Goal: Navigation & Orientation: Find specific page/section

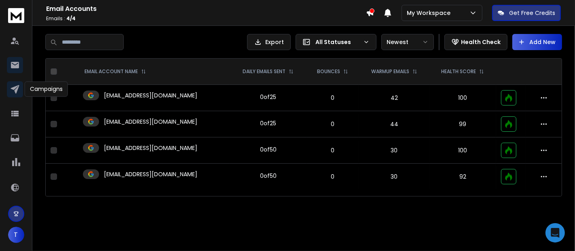
click at [11, 87] on icon at bounding box center [15, 89] width 8 height 8
